Goal: Task Accomplishment & Management: Use online tool/utility

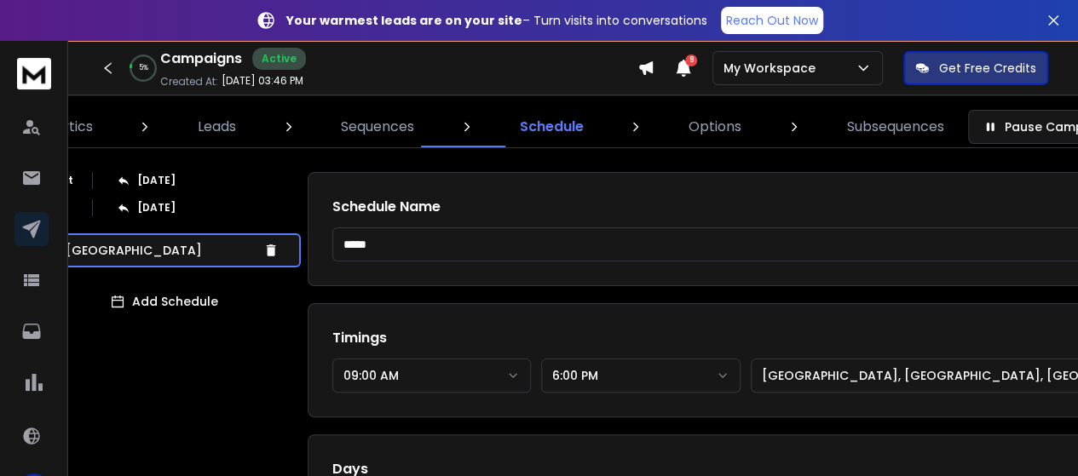
scroll to position [37, 0]
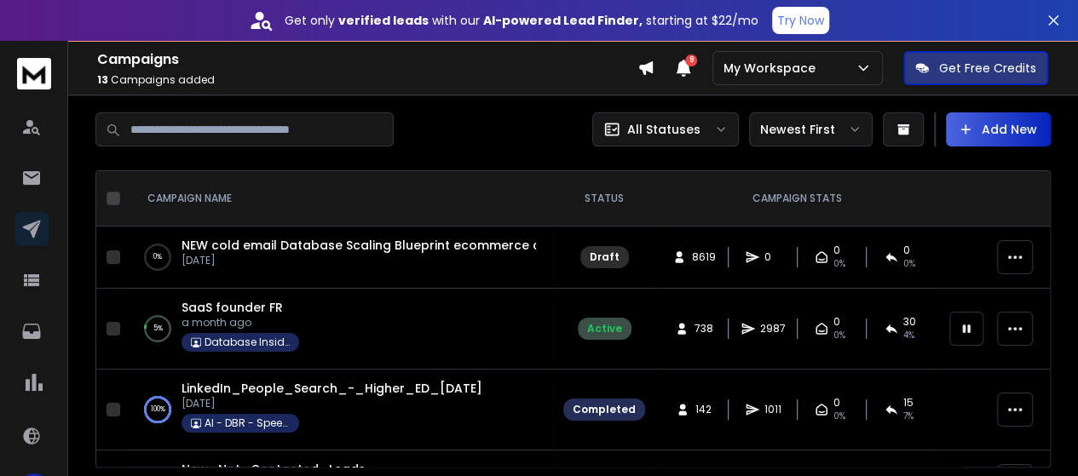
click at [469, 245] on span "NEW cold email Database Scaling Blueprint ecommerce campaign" at bounding box center [388, 245] width 415 height 17
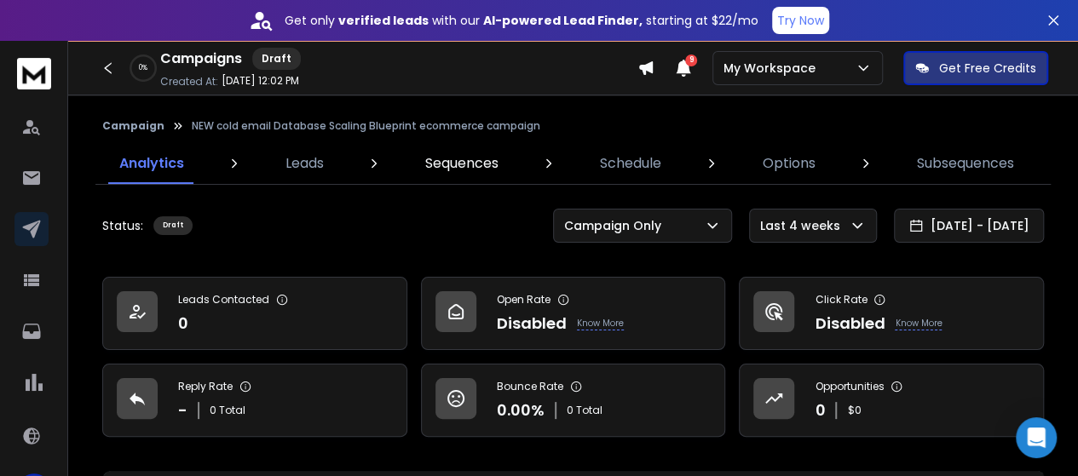
click at [431, 168] on p "Sequences" at bounding box center [461, 163] width 73 height 20
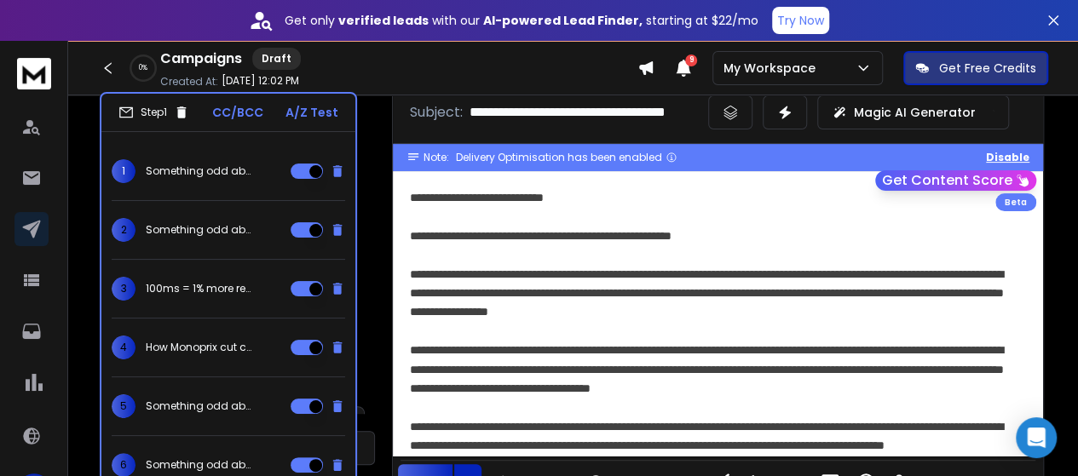
drag, startPoint x: 244, startPoint y: 222, endPoint x: 239, endPoint y: 238, distance: 16.2
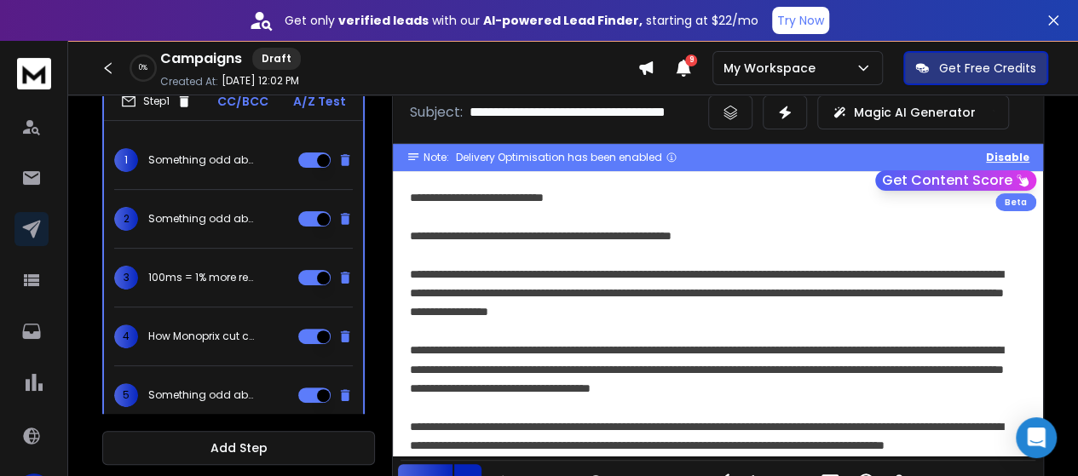
click at [128, 222] on span "2" at bounding box center [126, 219] width 24 height 24
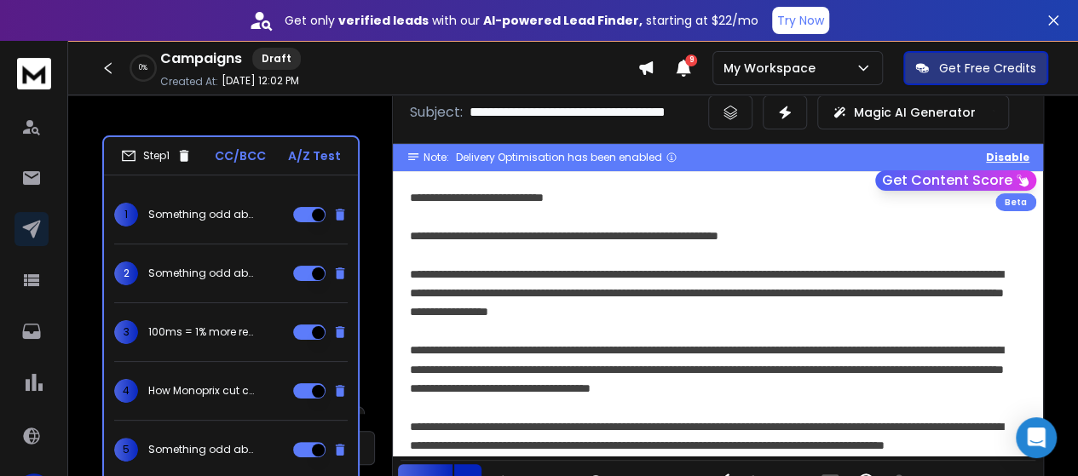
drag, startPoint x: 128, startPoint y: 217, endPoint x: 128, endPoint y: 234, distance: 17.0
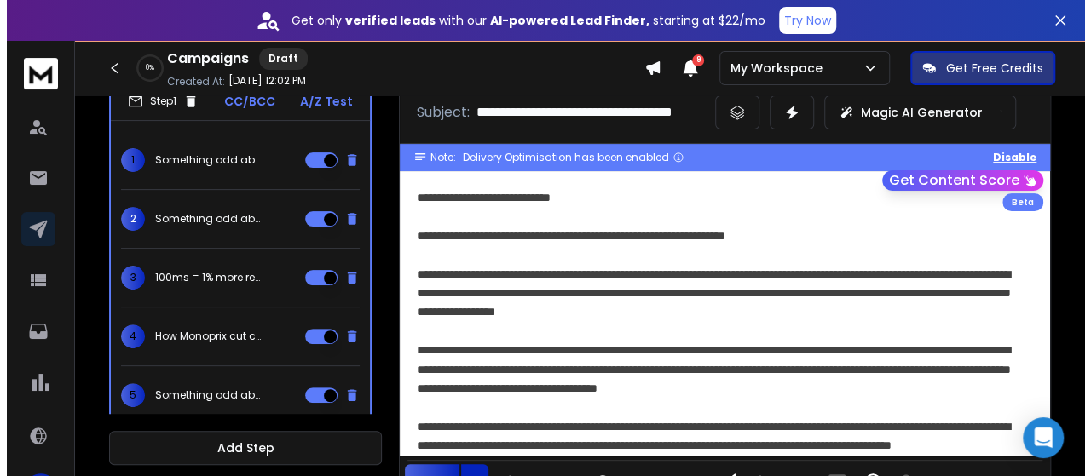
scroll to position [181, 0]
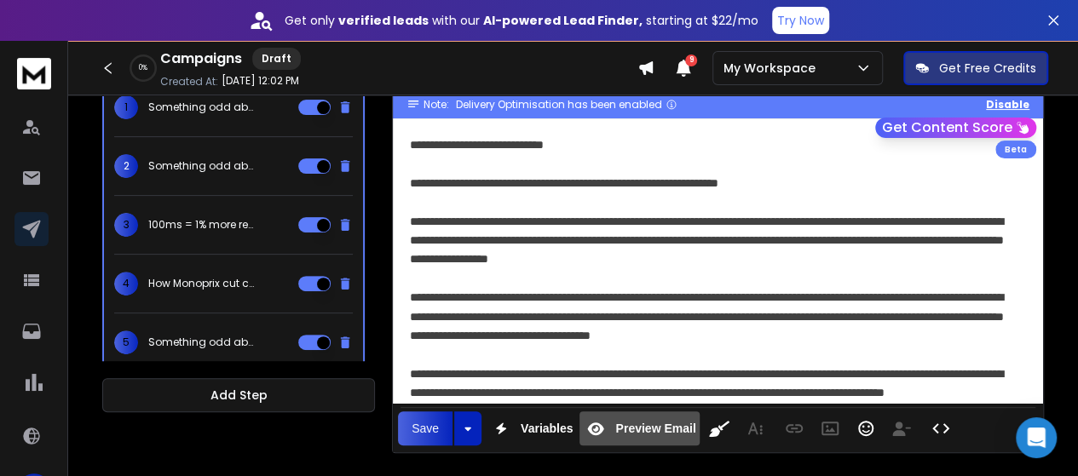
click at [660, 433] on span "Preview Email" at bounding box center [655, 429] width 87 height 14
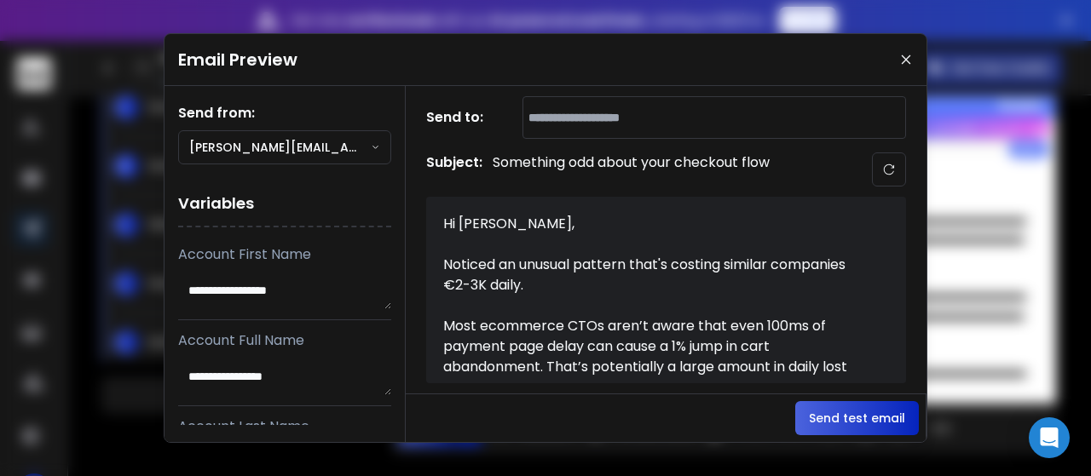
click at [901, 62] on icon at bounding box center [906, 60] width 14 height 14
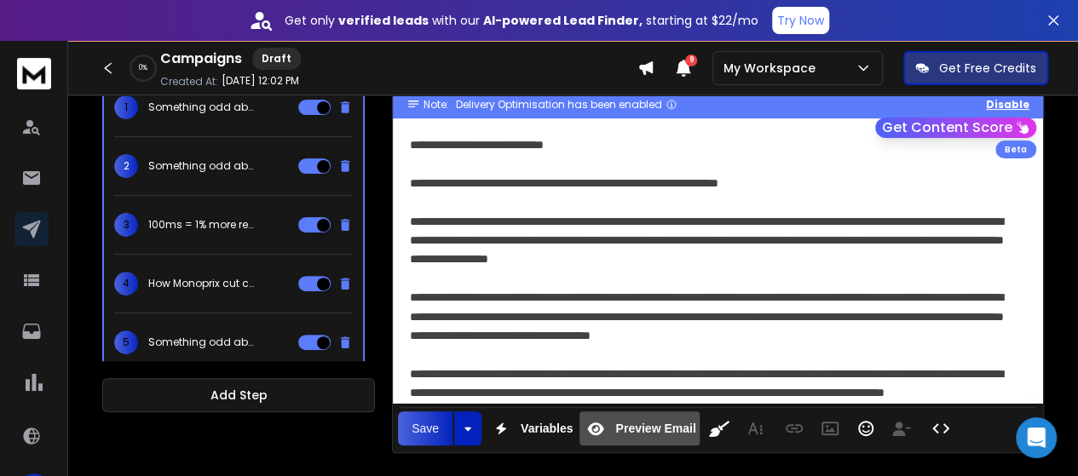
click at [643, 434] on span "Preview Email" at bounding box center [655, 429] width 87 height 14
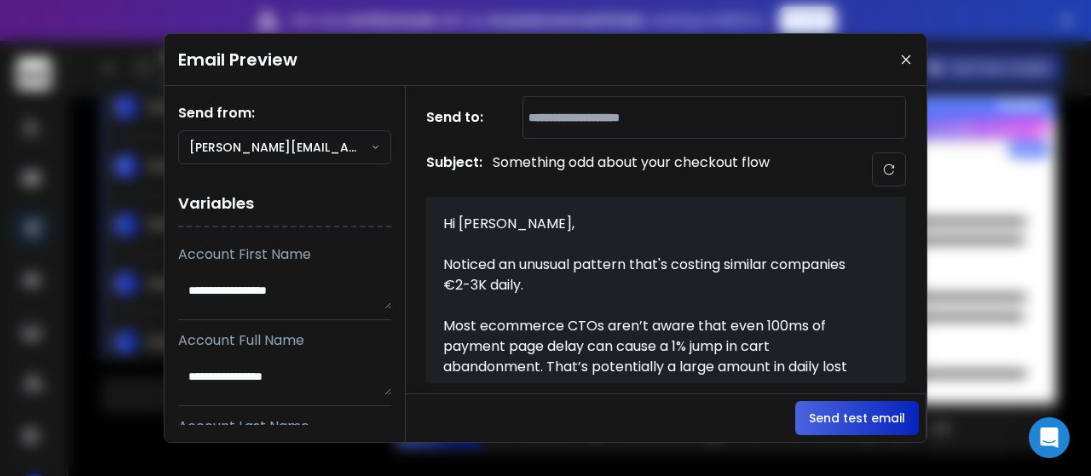
click at [914, 60] on div "Email Preview" at bounding box center [545, 59] width 762 height 51
click at [908, 58] on icon at bounding box center [906, 60] width 14 height 14
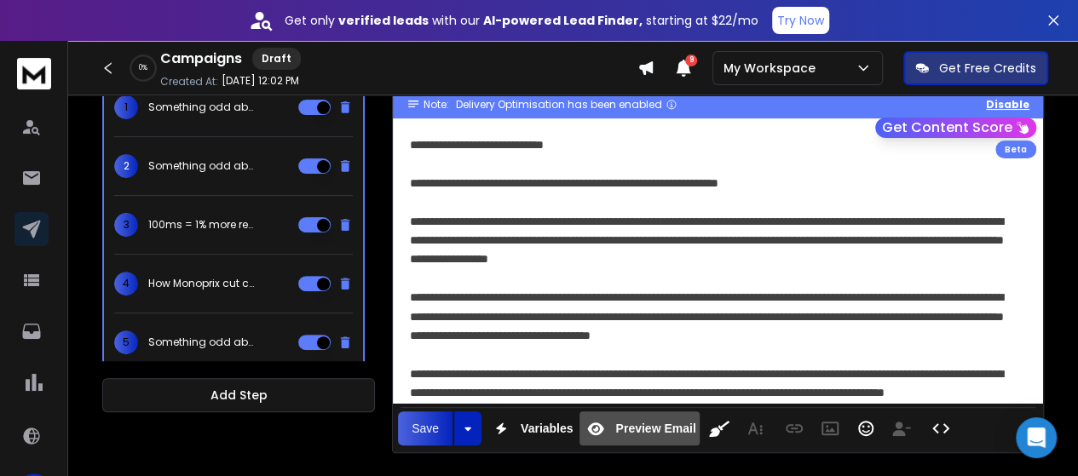
click at [652, 428] on span "Preview Email" at bounding box center [655, 429] width 87 height 14
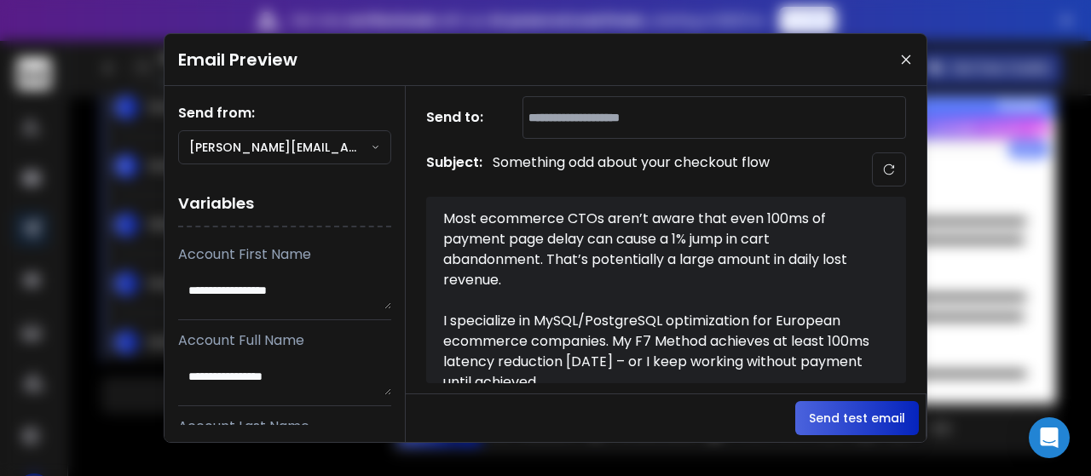
scroll to position [111, 0]
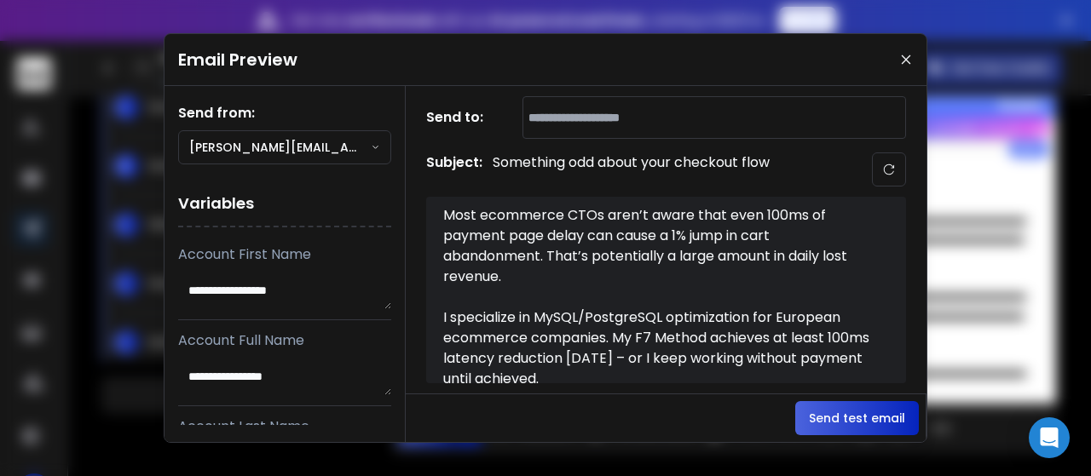
click at [906, 56] on icon at bounding box center [906, 60] width 14 height 14
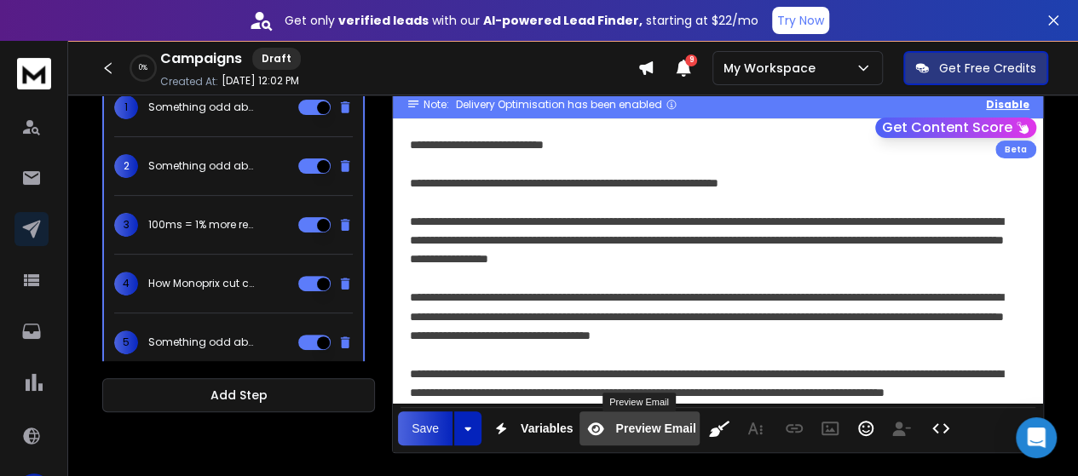
click at [629, 423] on span "Preview Email" at bounding box center [655, 429] width 87 height 14
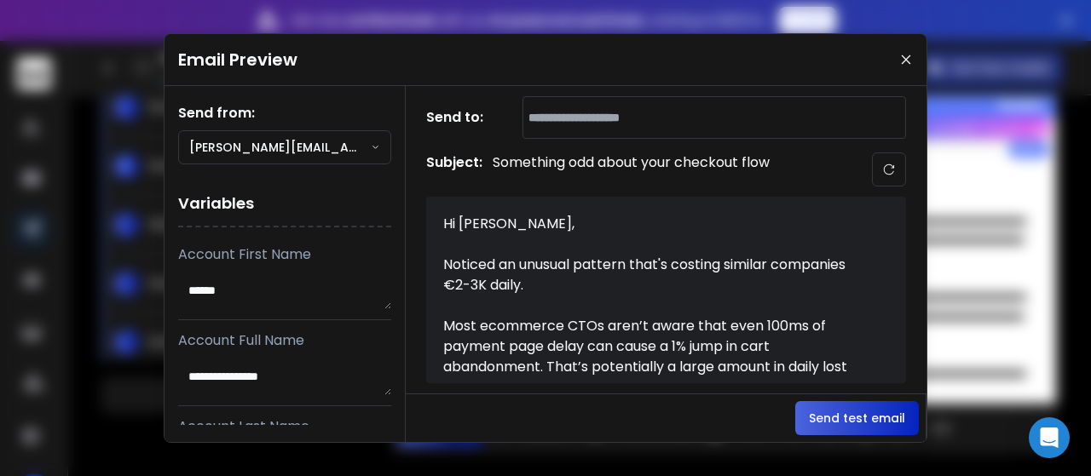
click at [910, 59] on icon at bounding box center [906, 60] width 14 height 14
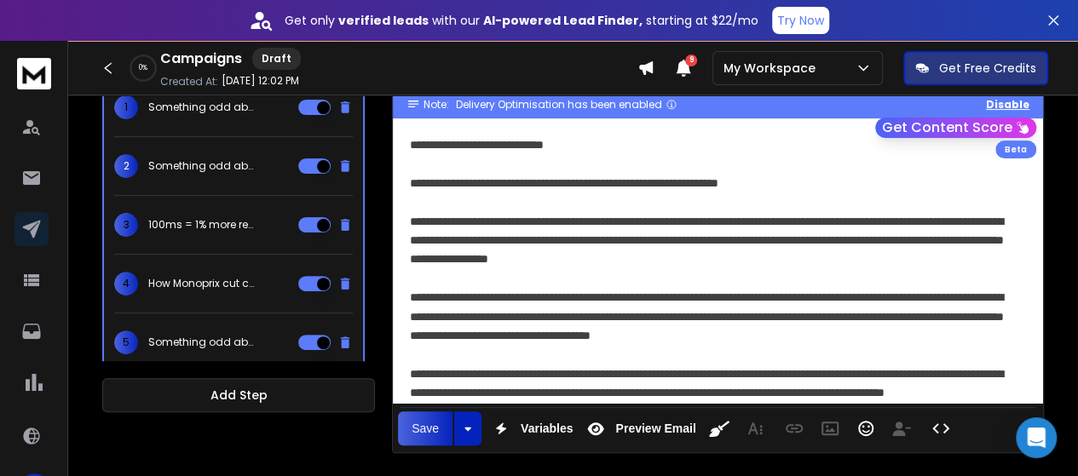
click at [544, 222] on div "**********" at bounding box center [711, 202] width 603 height 134
click at [545, 222] on div "**********" at bounding box center [711, 202] width 603 height 134
click at [638, 430] on span "Preview Email" at bounding box center [655, 429] width 87 height 14
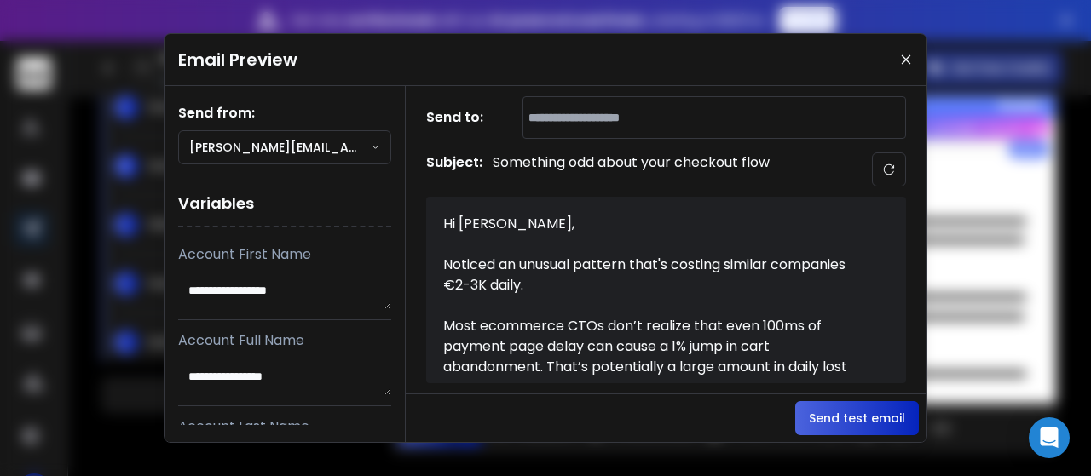
click at [905, 60] on icon at bounding box center [906, 60] width 14 height 14
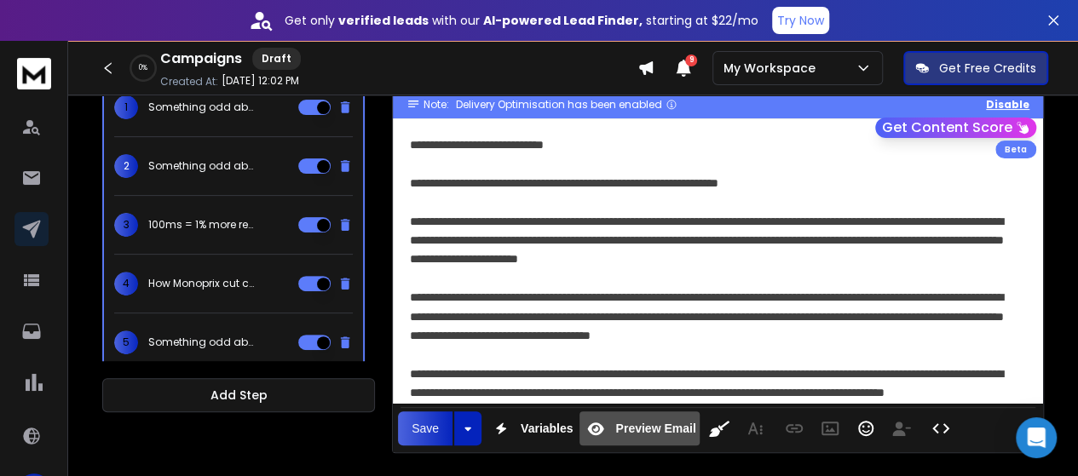
click at [653, 434] on span "Preview Email" at bounding box center [655, 429] width 87 height 14
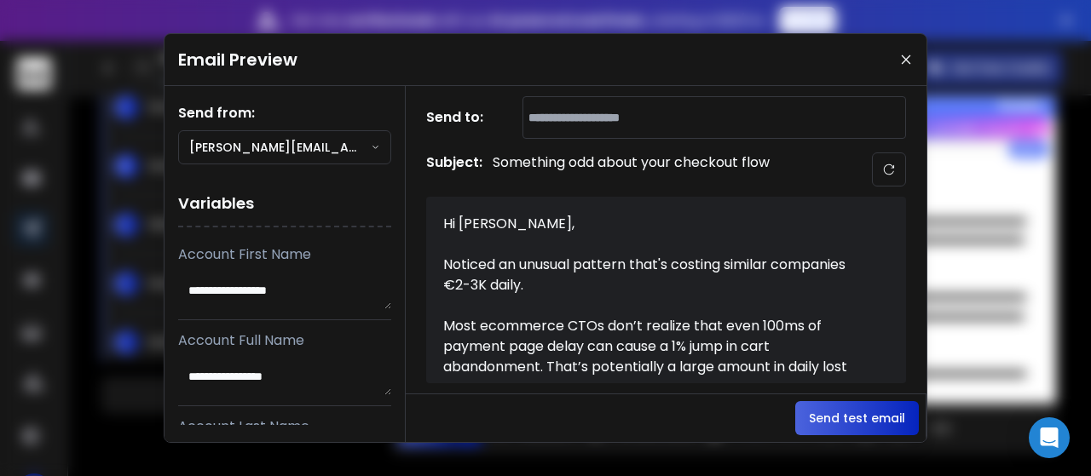
click at [905, 62] on icon at bounding box center [906, 60] width 14 height 14
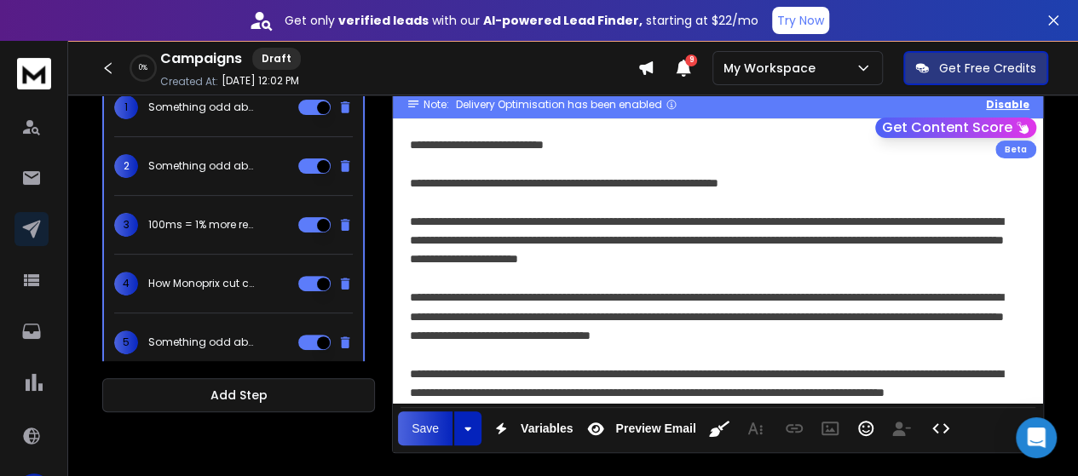
click at [570, 221] on div "**********" at bounding box center [711, 202] width 603 height 134
drag, startPoint x: 570, startPoint y: 221, endPoint x: 557, endPoint y: 222, distance: 12.9
click at [557, 222] on div "**********" at bounding box center [711, 202] width 603 height 134
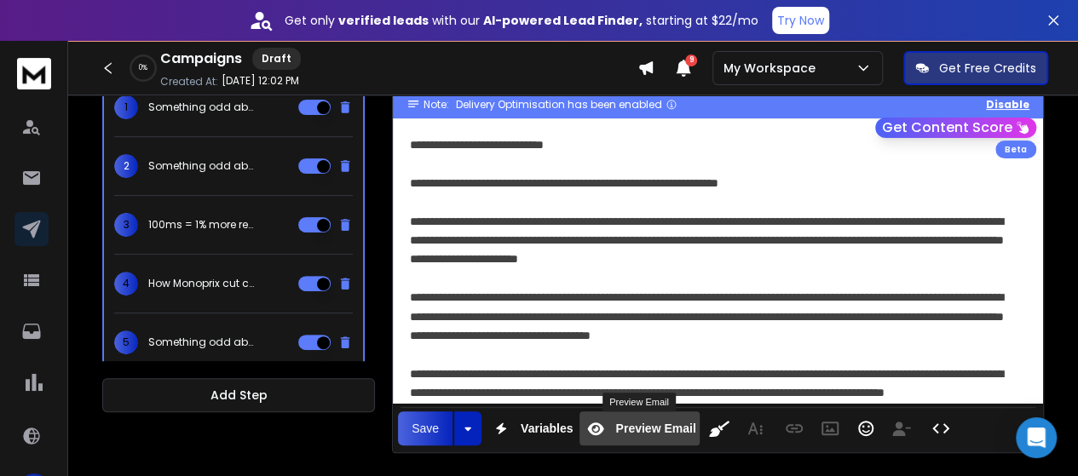
click at [648, 438] on div "Preview Email" at bounding box center [638, 429] width 119 height 28
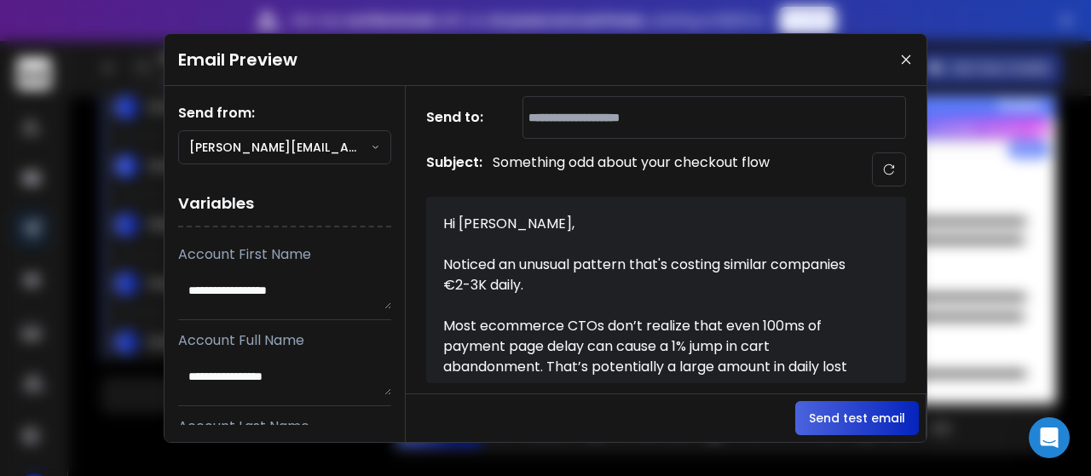
click at [901, 55] on icon at bounding box center [905, 59] width 9 height 9
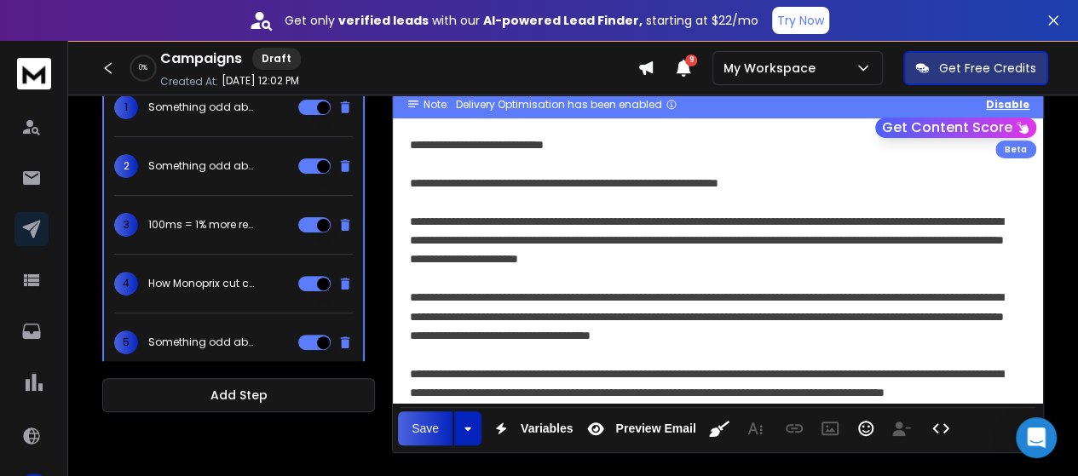
click at [603, 221] on div "**********" at bounding box center [711, 202] width 603 height 134
click at [131, 222] on span "3" at bounding box center [126, 225] width 24 height 24
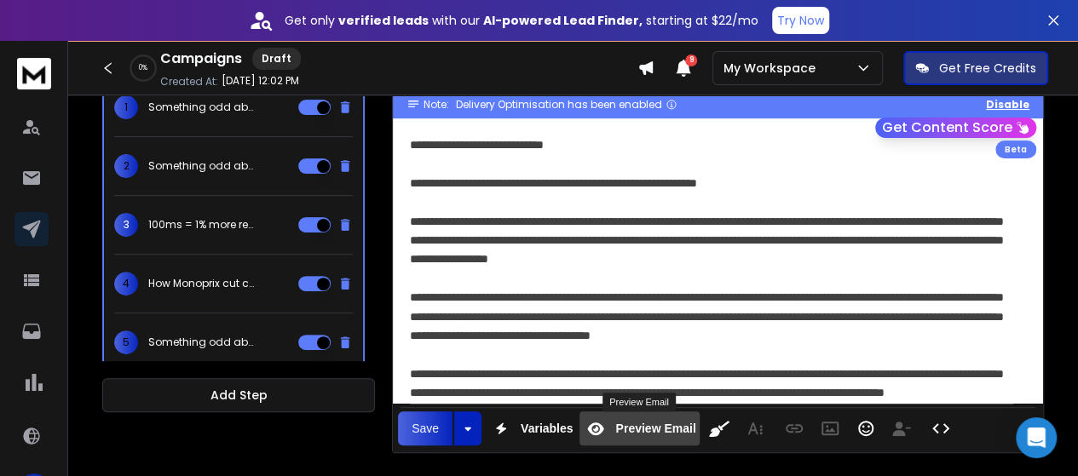
click at [642, 425] on span "Preview Email" at bounding box center [655, 429] width 87 height 14
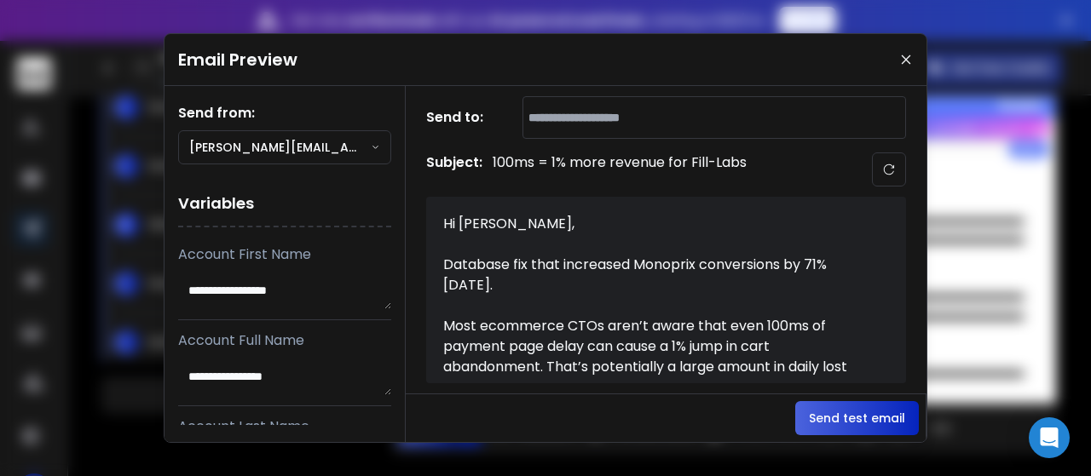
click at [909, 54] on icon at bounding box center [906, 60] width 14 height 14
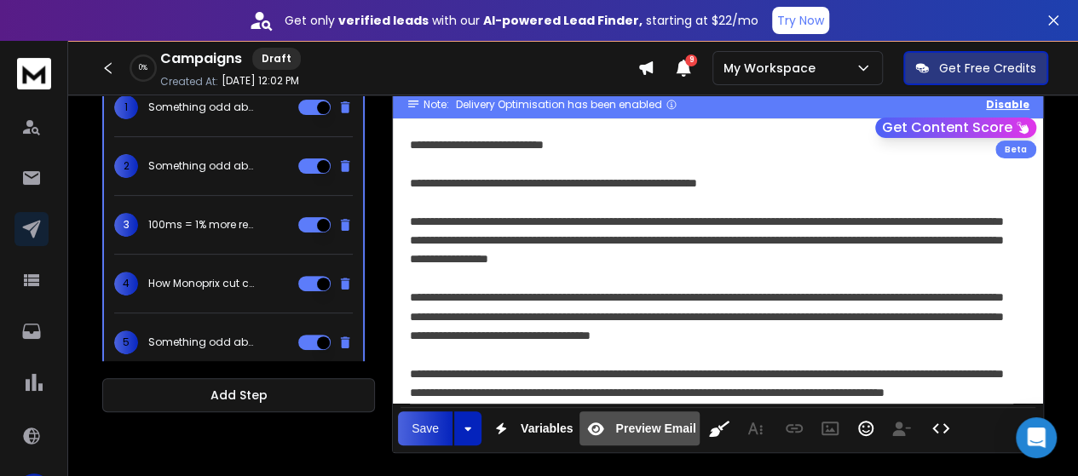
click at [651, 429] on span "Preview Email" at bounding box center [655, 429] width 87 height 14
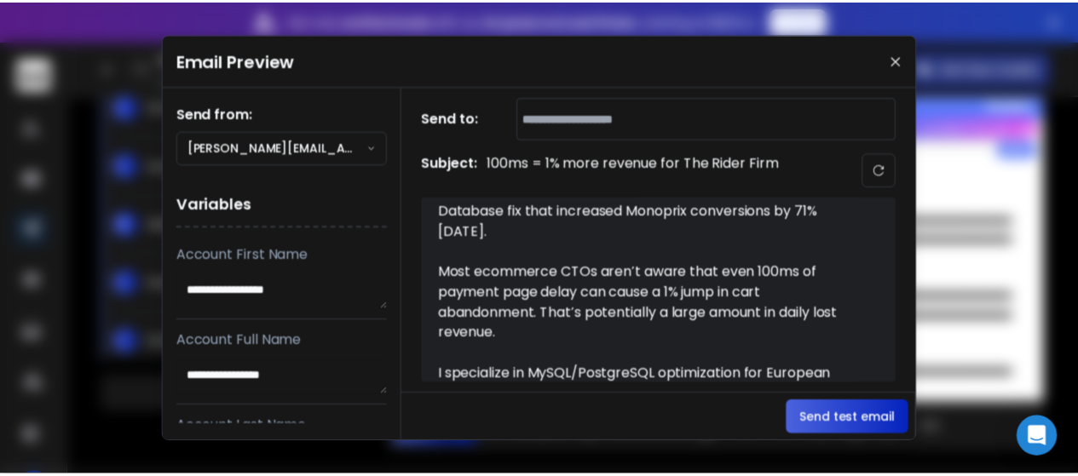
scroll to position [56, 0]
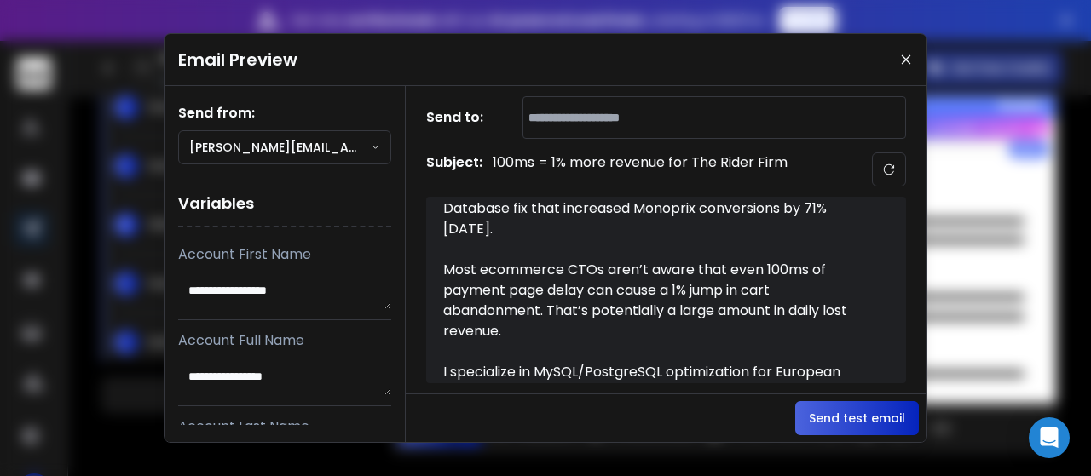
click at [908, 54] on icon at bounding box center [906, 60] width 14 height 14
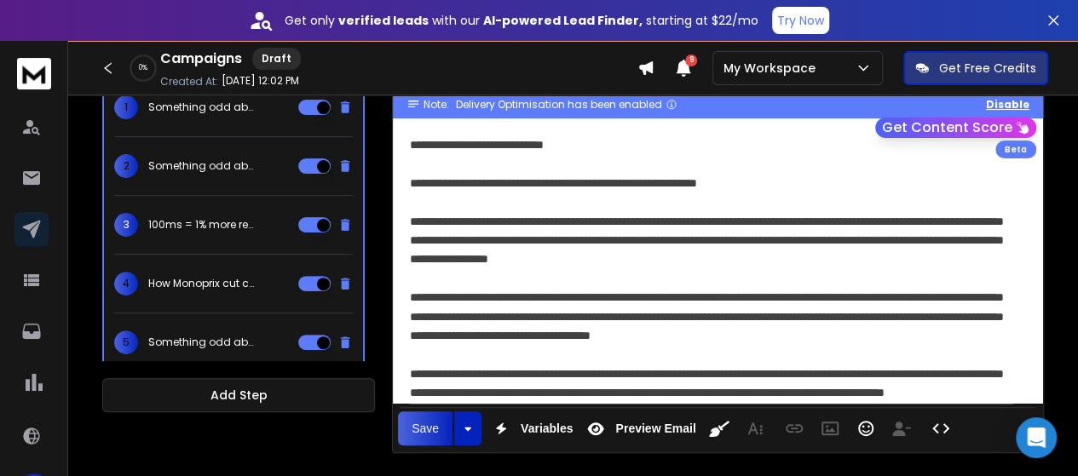
drag, startPoint x: 369, startPoint y: 100, endPoint x: 373, endPoint y: 88, distance: 12.7
click at [373, 88] on div "**********" at bounding box center [539, 168] width 1078 height 617
click at [352, 146] on div "1 Something odd about your checkout flow 2 Something odd about your checkout fl…" at bounding box center [233, 359] width 259 height 583
type input "**********"
click at [387, 168] on div "**********" at bounding box center [572, 240] width 941 height 425
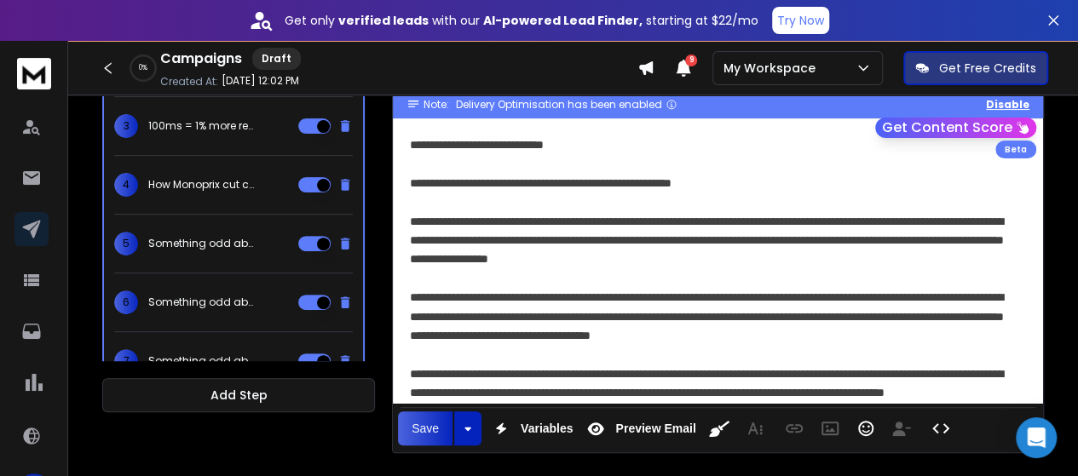
scroll to position [0, 0]
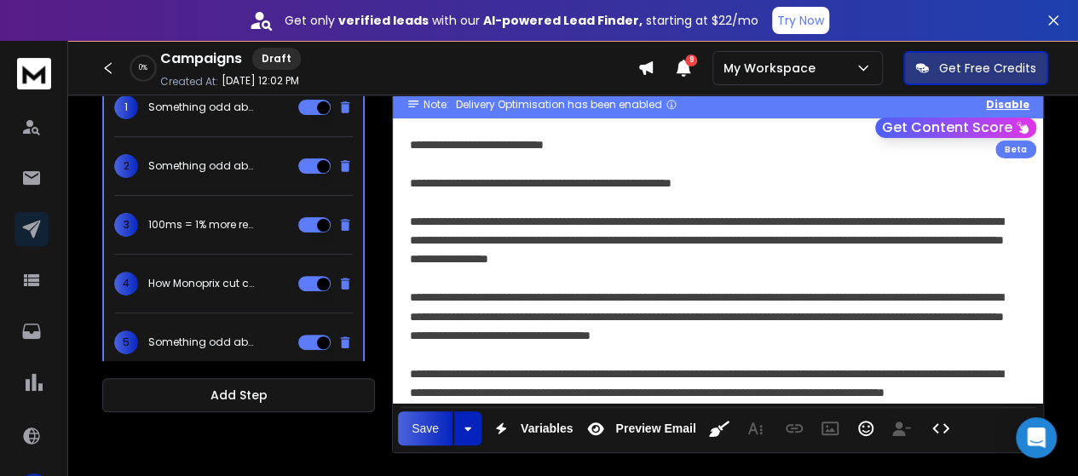
click at [207, 166] on p "Something odd about your checkout flow" at bounding box center [202, 166] width 109 height 14
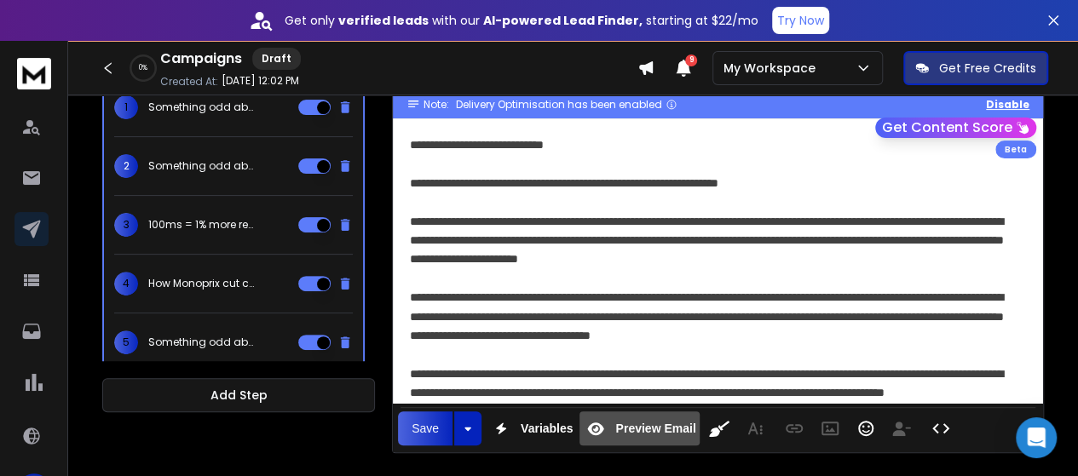
click at [636, 436] on div "Preview Email" at bounding box center [638, 429] width 119 height 28
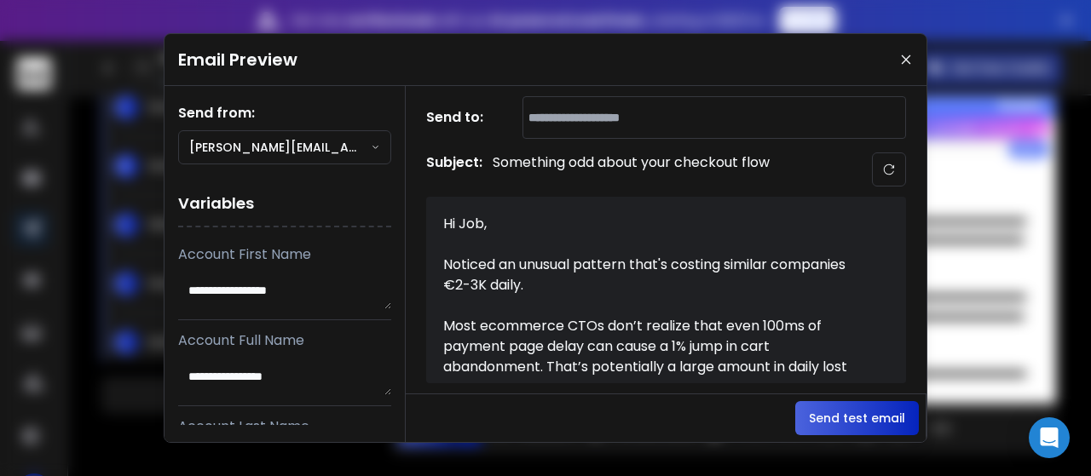
click at [907, 61] on icon at bounding box center [905, 59] width 9 height 9
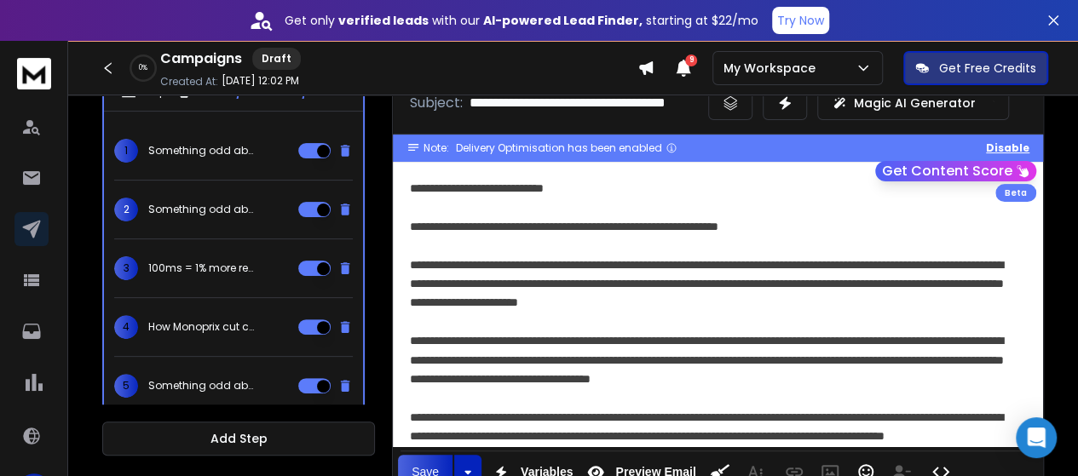
scroll to position [145, 0]
